Goal: Navigation & Orientation: Find specific page/section

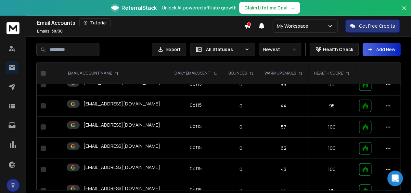
scroll to position [454, 0]
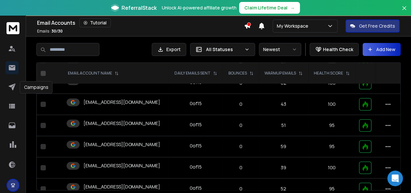
click at [18, 84] on link at bounding box center [12, 86] width 13 height 13
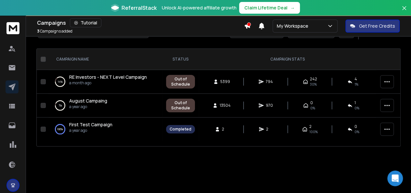
scroll to position [32, 0]
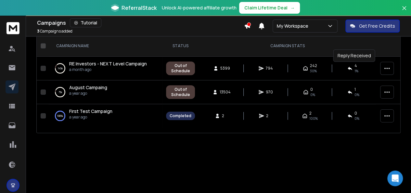
click at [351, 68] on icon at bounding box center [350, 68] width 6 height 6
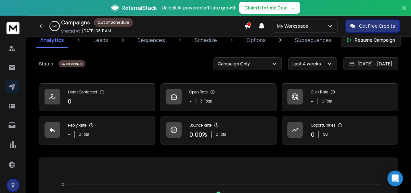
scroll to position [32, 0]
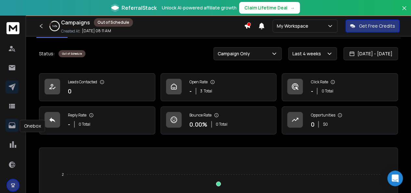
click at [11, 122] on icon at bounding box center [11, 125] width 7 height 6
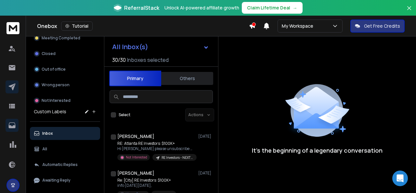
click at [11, 87] on icon at bounding box center [11, 86] width 7 height 7
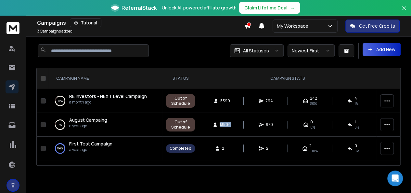
drag, startPoint x: 219, startPoint y: 125, endPoint x: 230, endPoint y: 128, distance: 10.7
click at [230, 128] on div "13504 970 0 0% 1 0 %" at bounding box center [287, 124] width 162 height 10
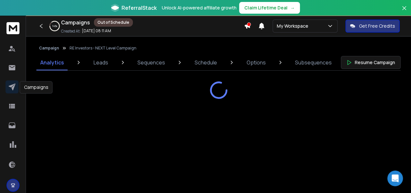
click at [12, 87] on icon at bounding box center [11, 86] width 7 height 7
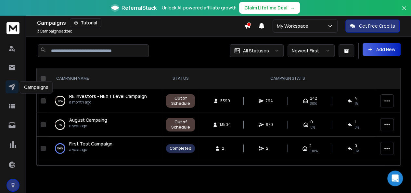
click at [10, 81] on link at bounding box center [12, 86] width 13 height 13
click at [10, 64] on icon at bounding box center [12, 68] width 8 height 8
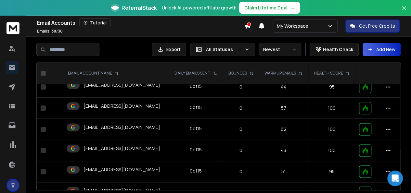
scroll to position [400, 0]
